Goal: Task Accomplishment & Management: Manage account settings

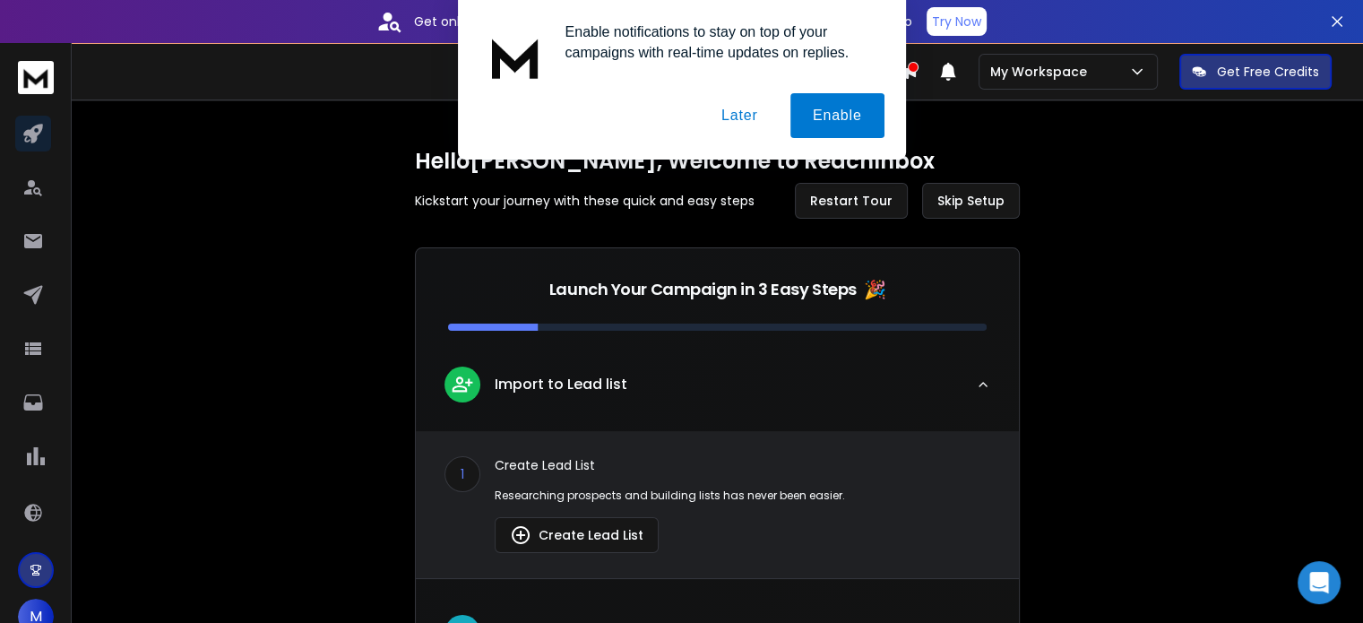
click at [738, 107] on button "Later" at bounding box center [739, 115] width 81 height 45
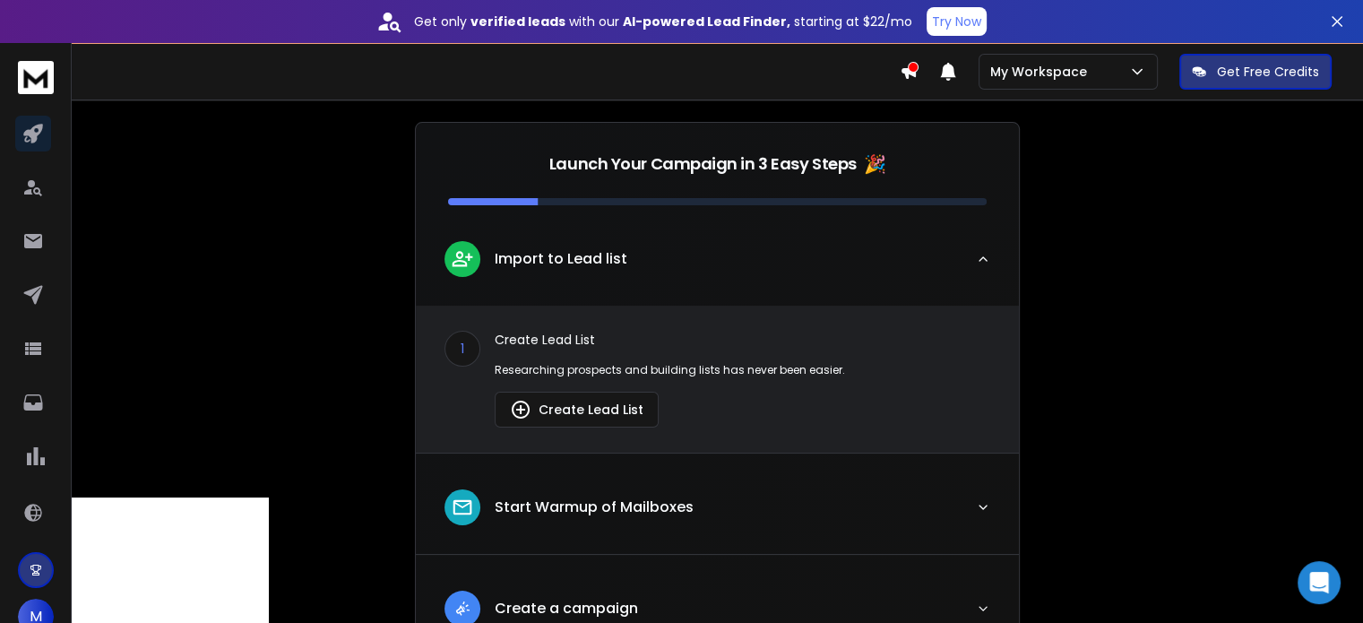
scroll to position [204, 0]
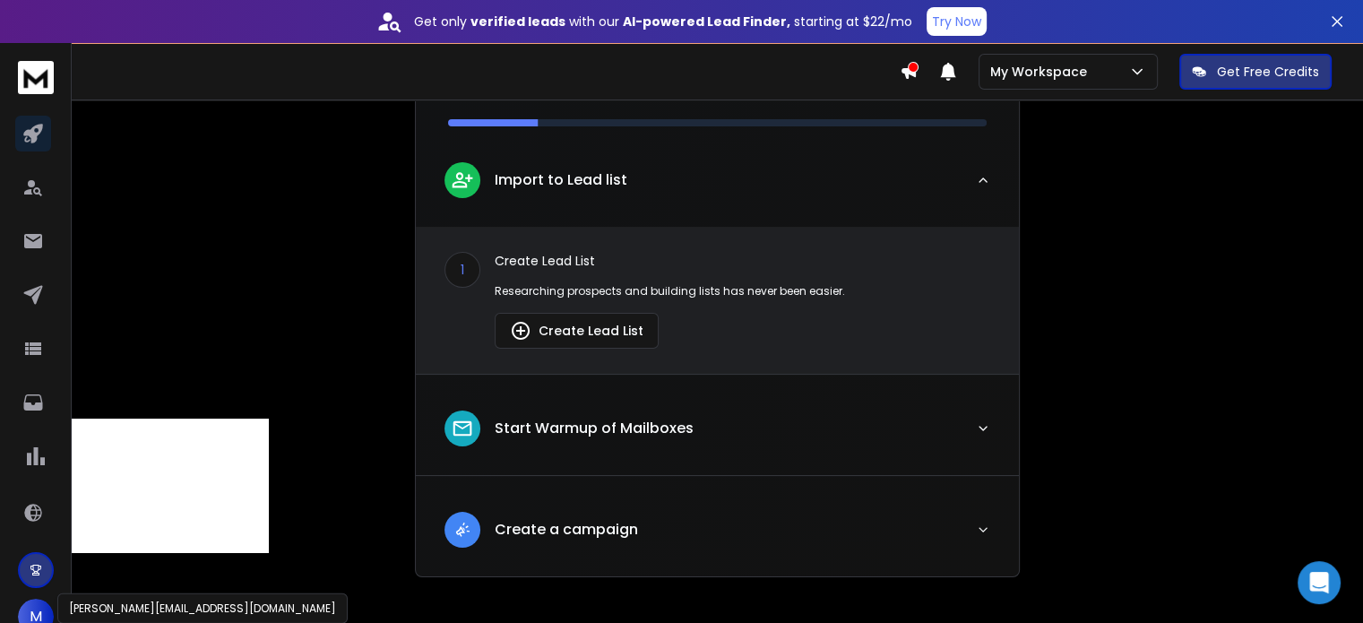
click at [40, 605] on span "M" at bounding box center [36, 617] width 36 height 36
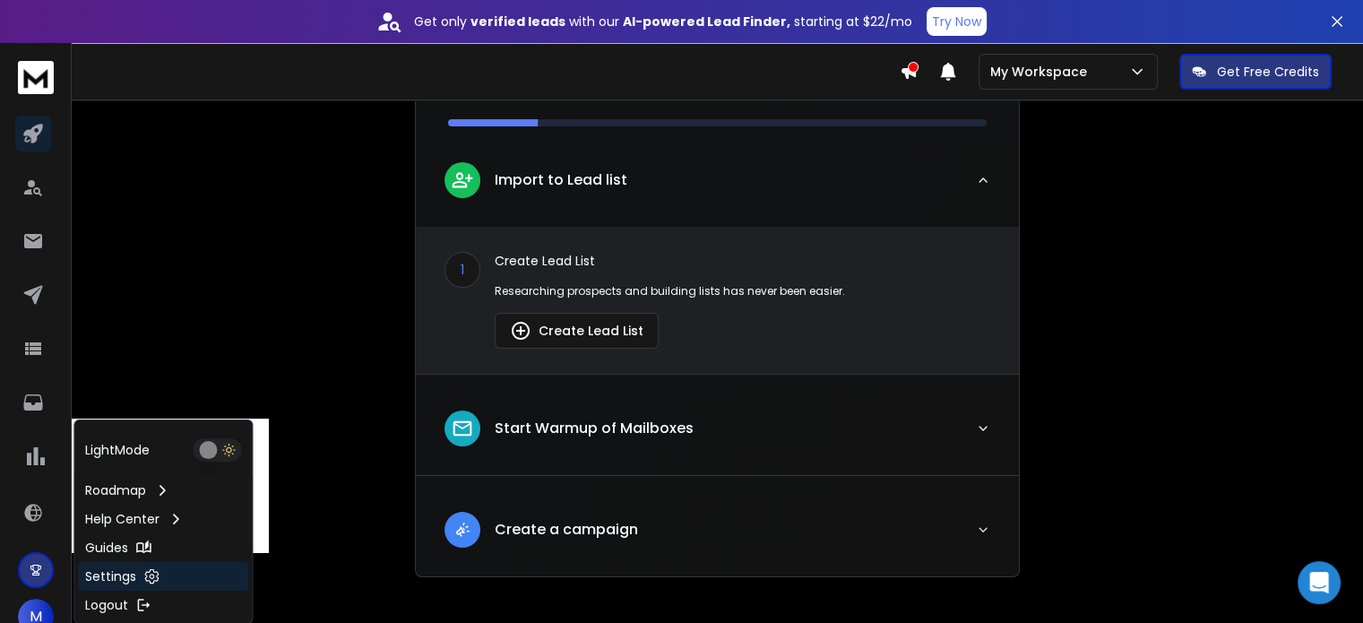
click at [107, 565] on div "Settings" at bounding box center [163, 576] width 170 height 29
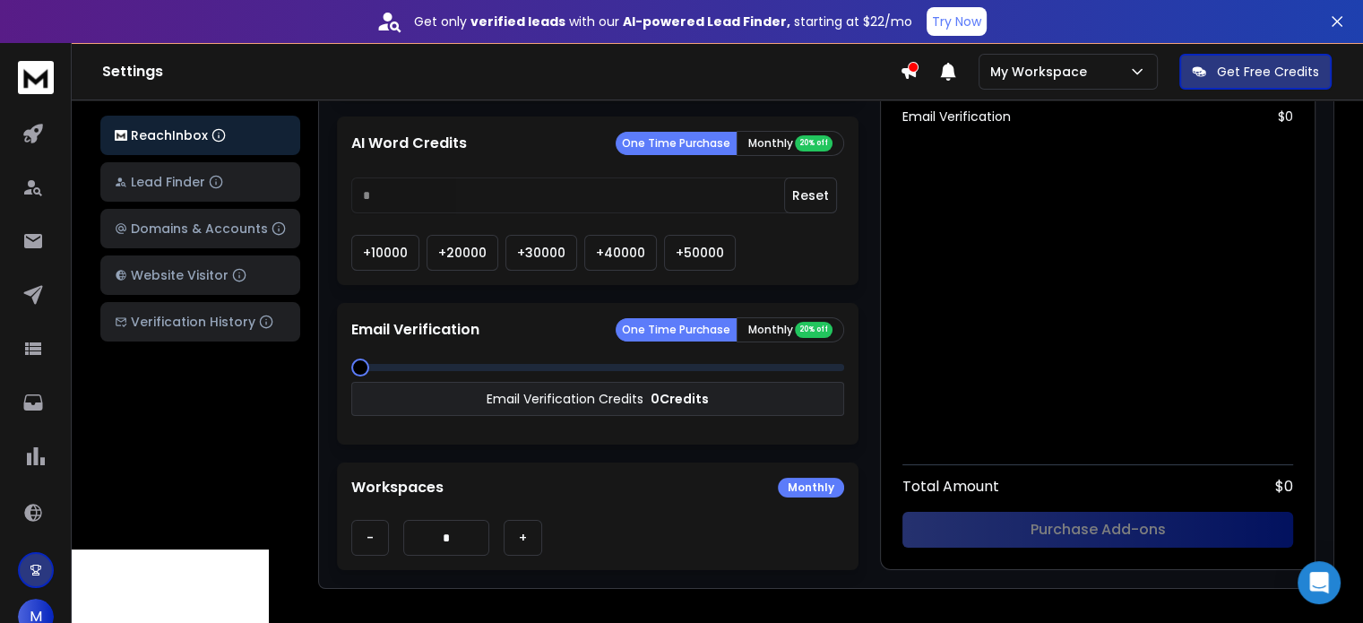
scroll to position [1128, 0]
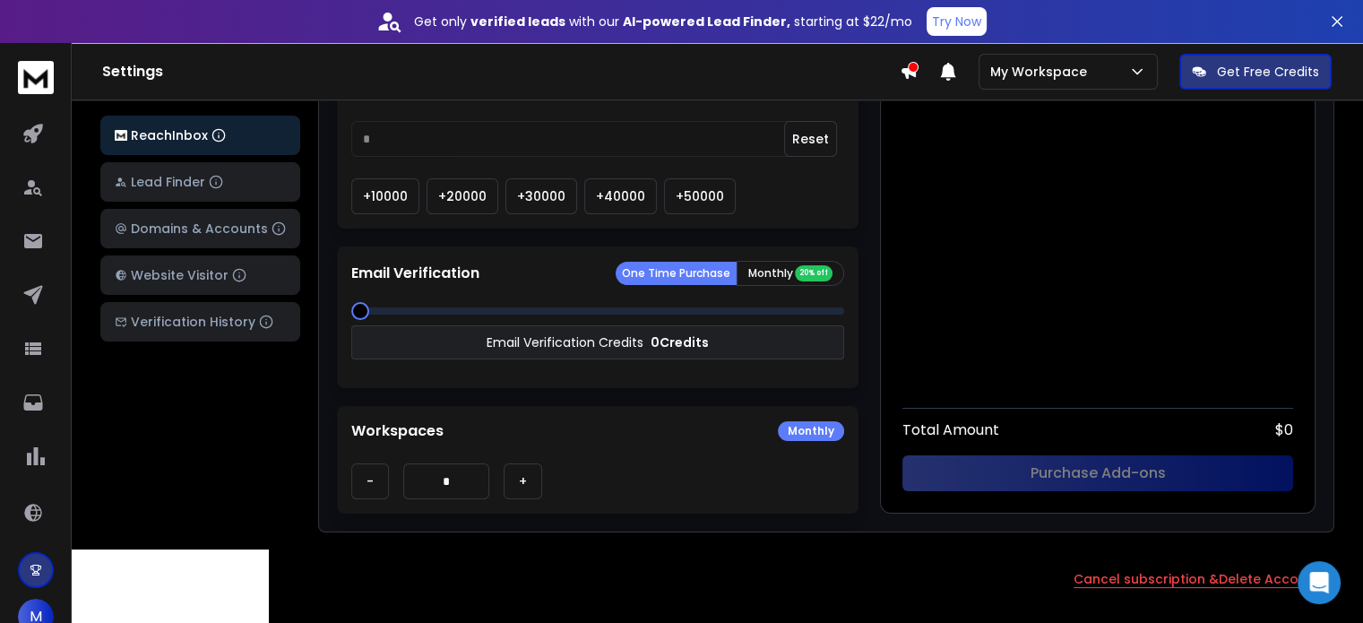
click at [1162, 579] on button "Cancel subscription & Delete Account" at bounding box center [1196, 579] width 275 height 36
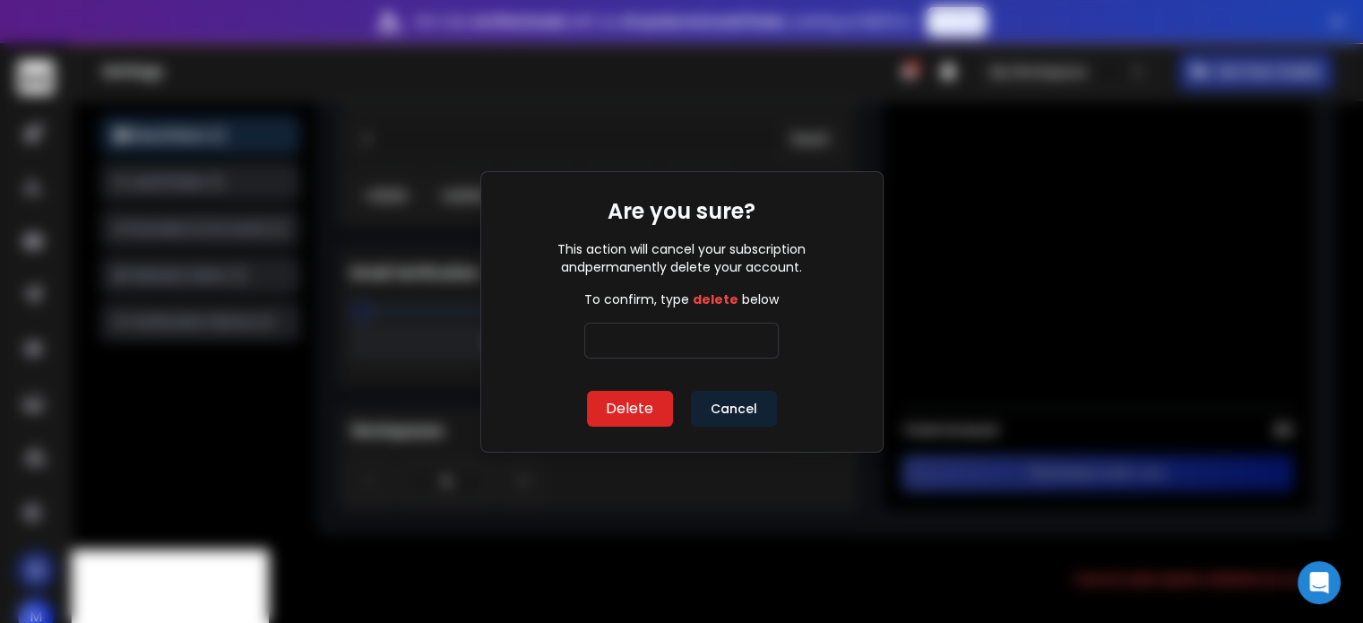
click at [732, 335] on input at bounding box center [681, 341] width 194 height 36
type input "******"
click at [639, 415] on button "Delete" at bounding box center [630, 409] width 86 height 36
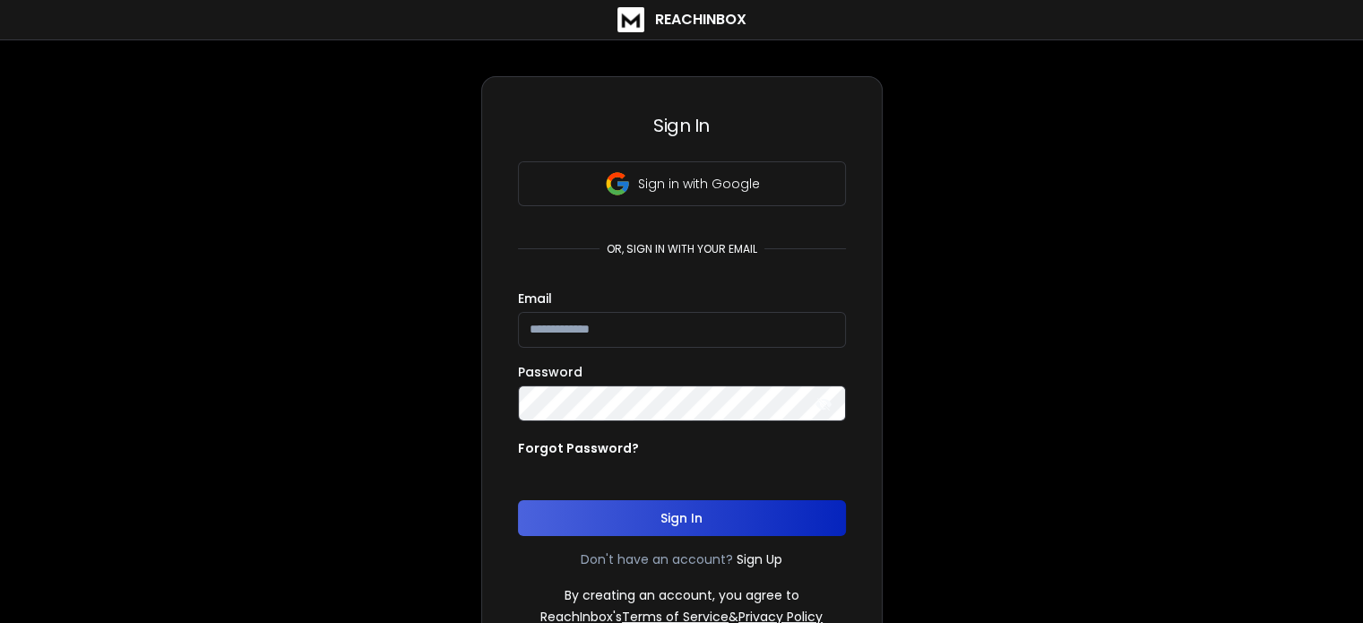
click at [744, 108] on button "Later" at bounding box center [739, 115] width 81 height 45
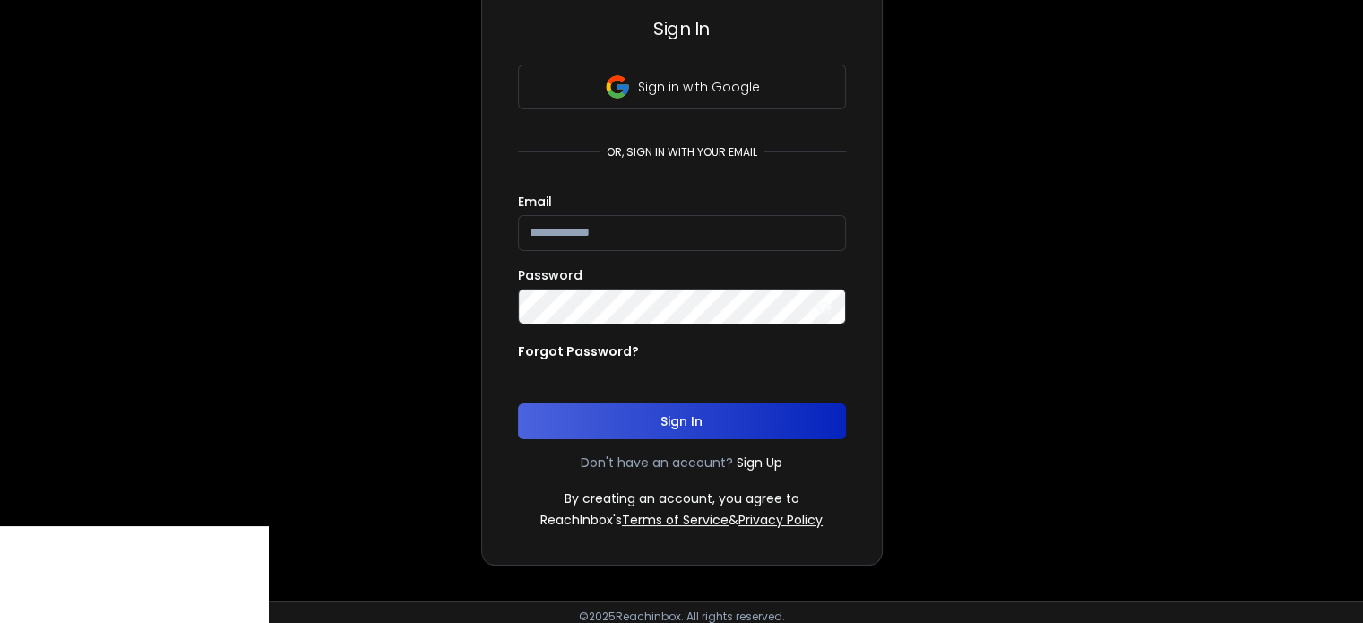
scroll to position [103, 0]
